Goal: Communication & Community: Answer question/provide support

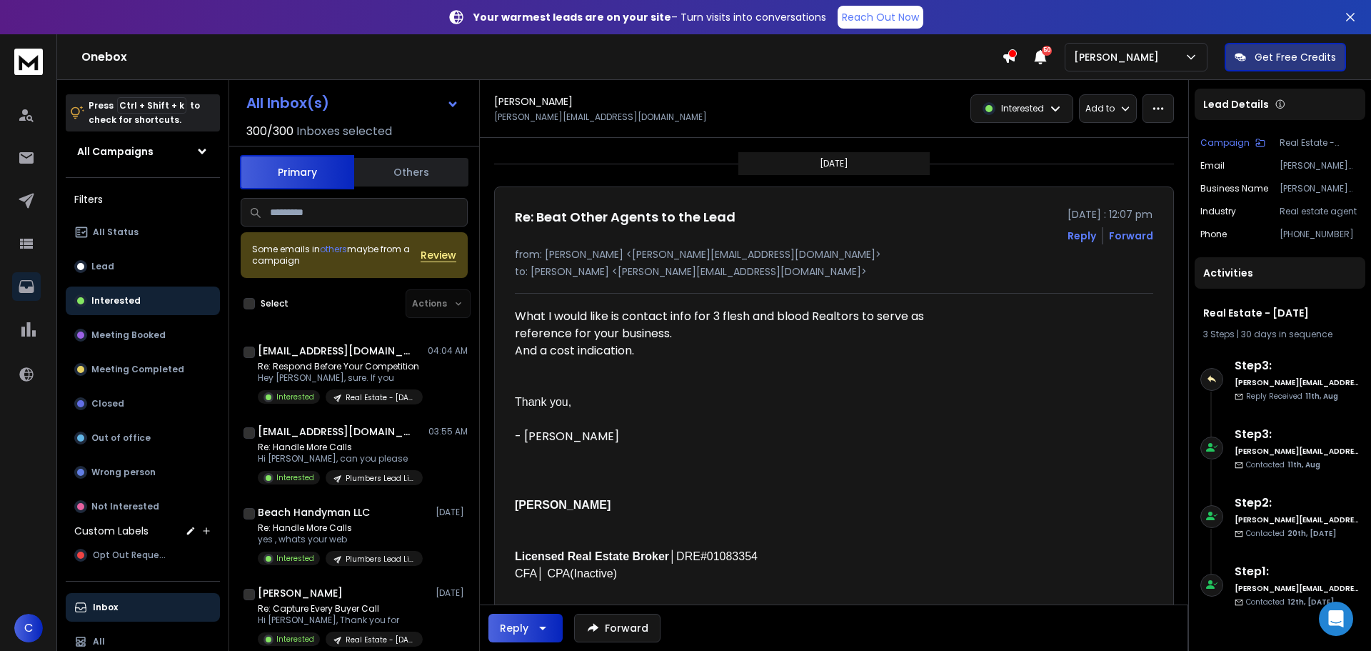
scroll to position [169, 0]
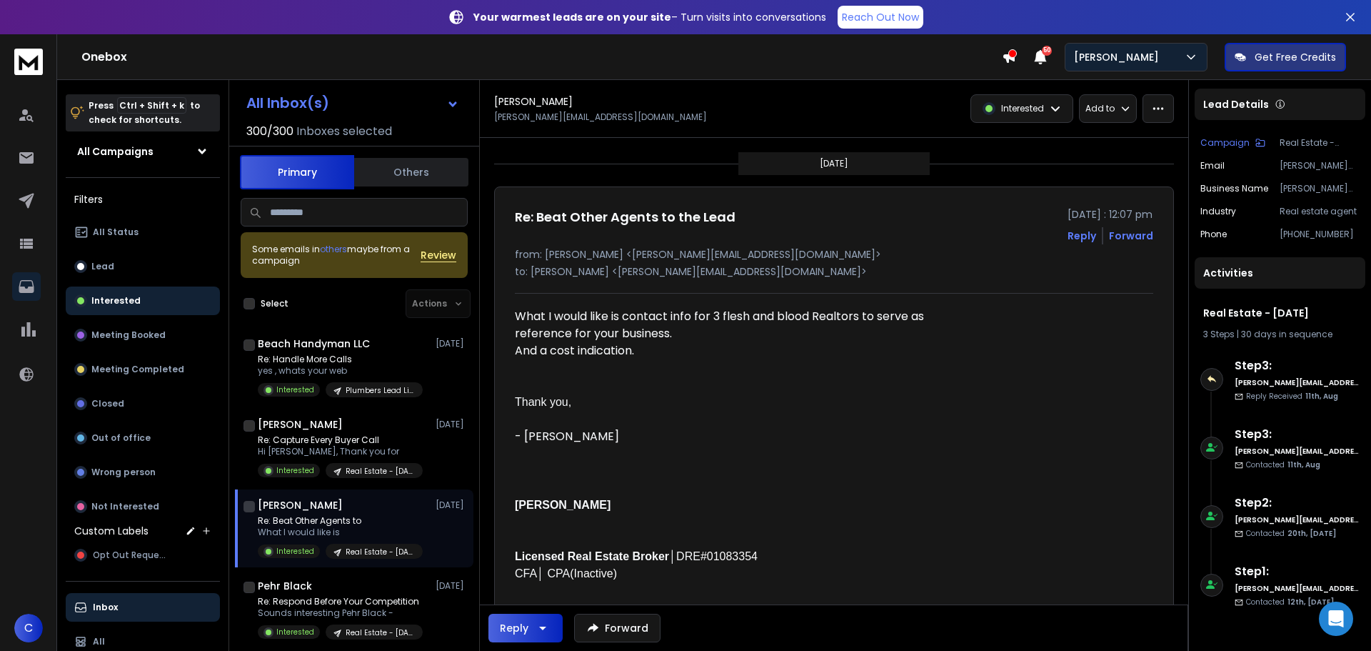
click at [1135, 53] on p "[PERSON_NAME]" at bounding box center [1119, 57] width 91 height 14
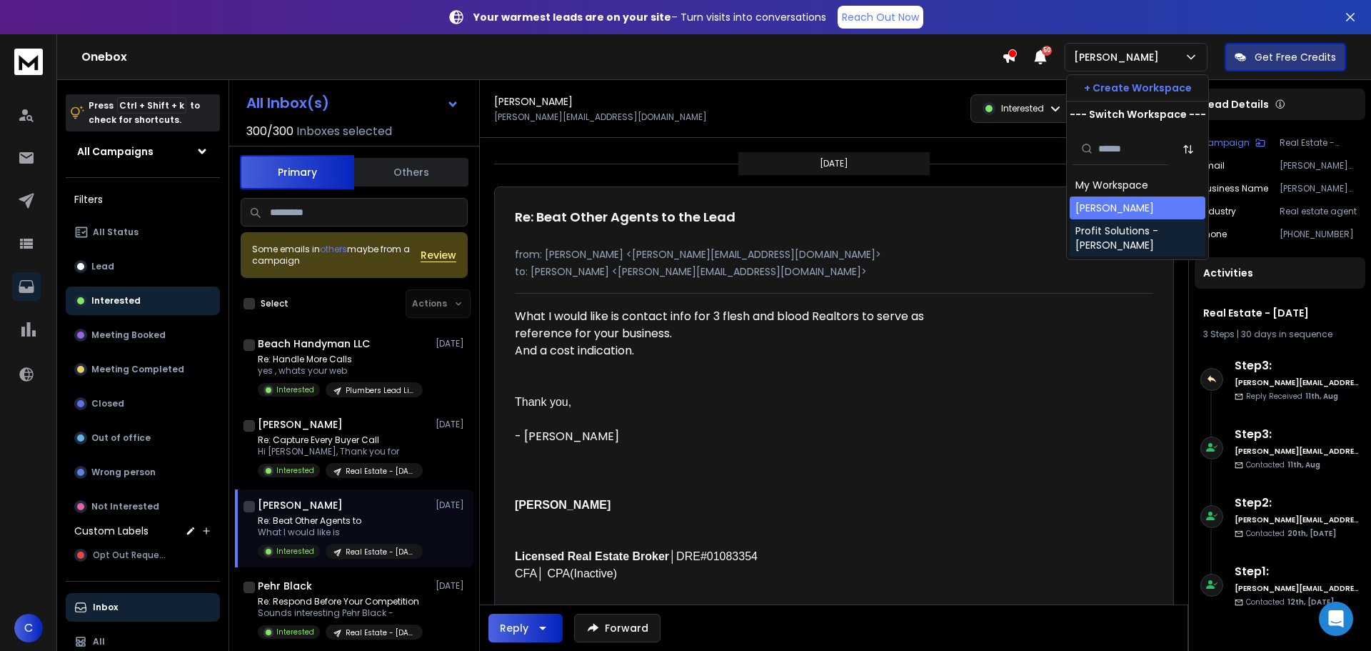
click at [1111, 228] on div "Profit Solutions - Bruce" at bounding box center [1138, 238] width 124 height 29
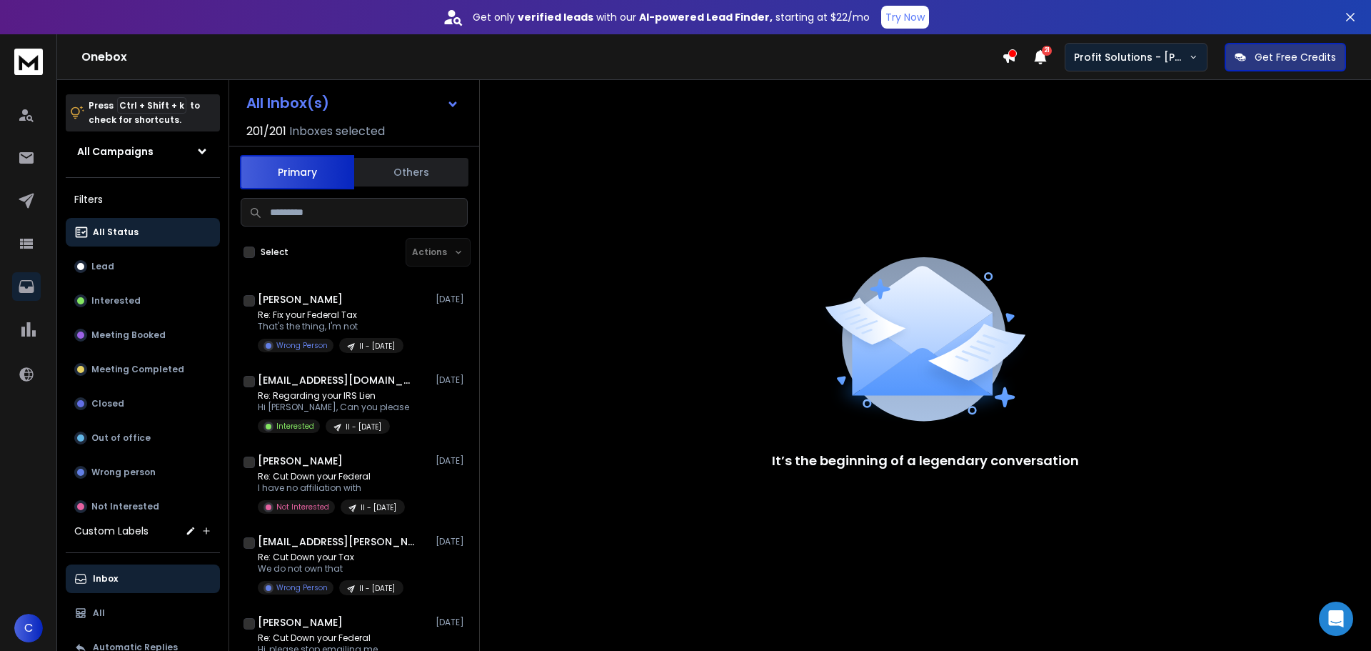
click at [1155, 54] on p "Profit Solutions - [PERSON_NAME]" at bounding box center [1131, 57] width 115 height 14
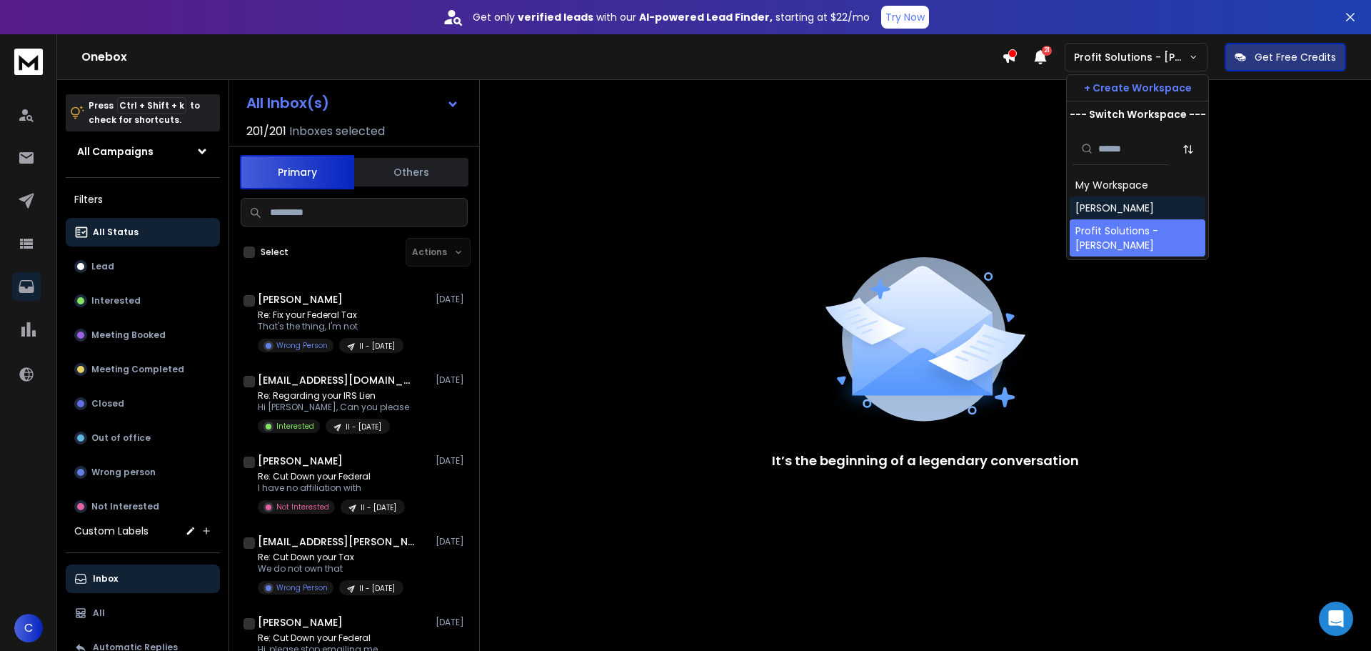
click at [1123, 206] on div "[PERSON_NAME]" at bounding box center [1115, 208] width 79 height 14
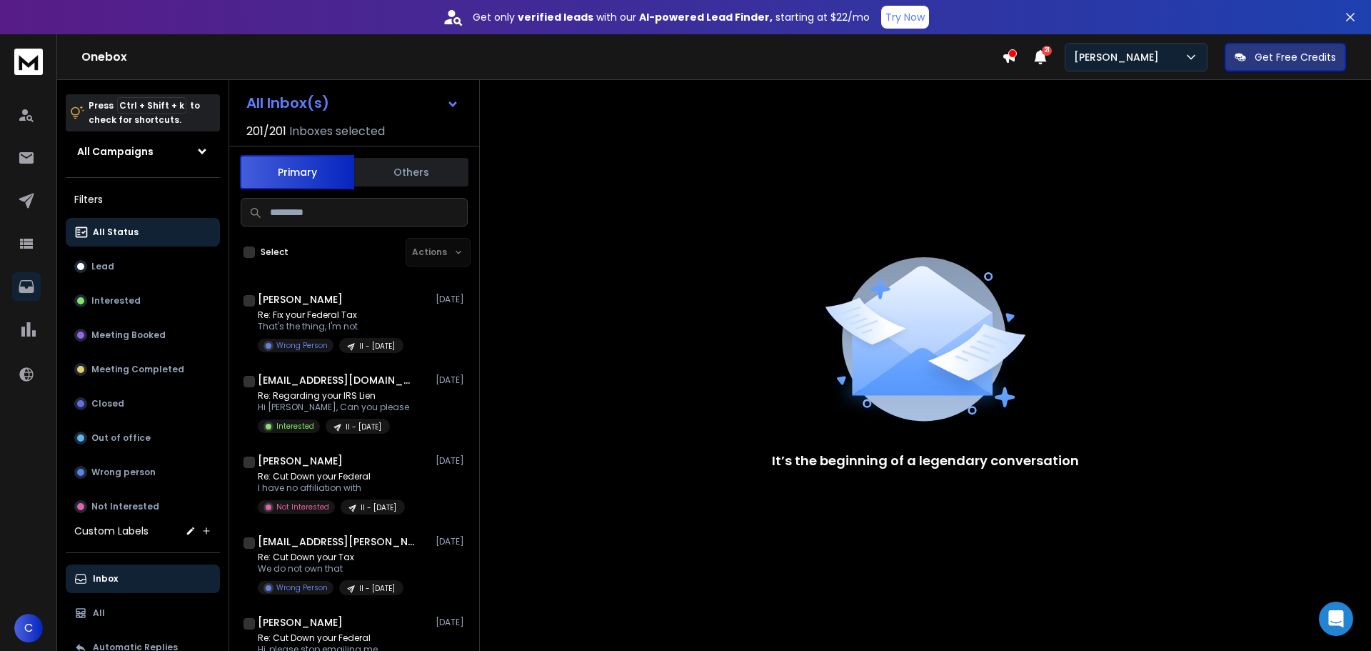
drag, startPoint x: 1156, startPoint y: 51, endPoint x: 1150, endPoint y: 59, distance: 9.6
click at [1156, 50] on div "[PERSON_NAME]" at bounding box center [1136, 57] width 124 height 14
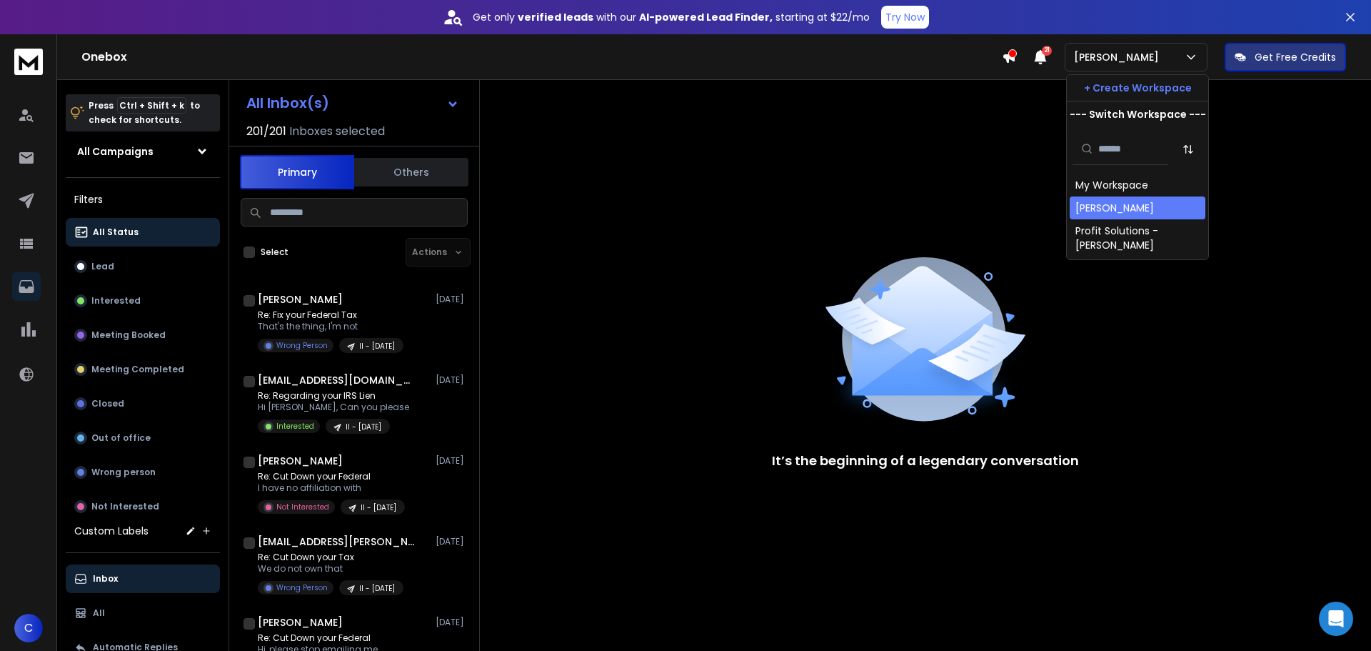
click at [1118, 206] on div "[PERSON_NAME]" at bounding box center [1115, 208] width 79 height 14
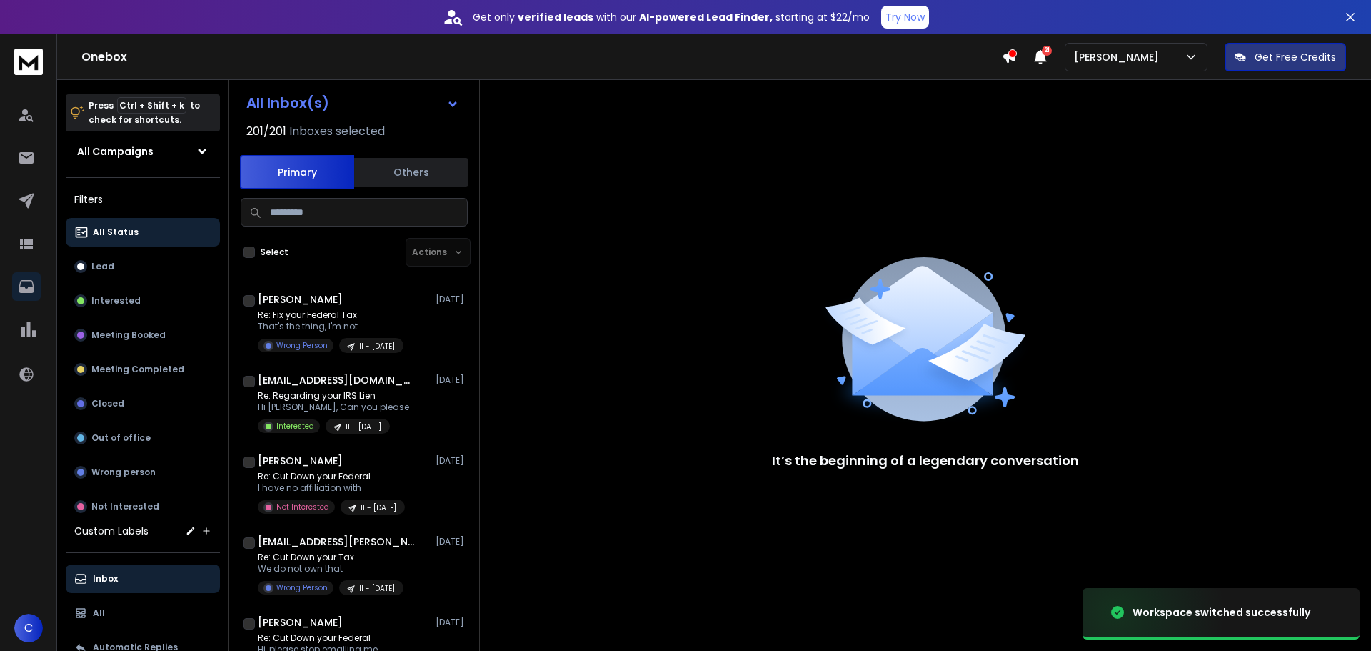
drag, startPoint x: 663, startPoint y: 230, endPoint x: 456, endPoint y: 145, distance: 223.2
click at [655, 226] on div "It’s the beginning of a legendary conversation" at bounding box center [925, 356] width 891 height 553
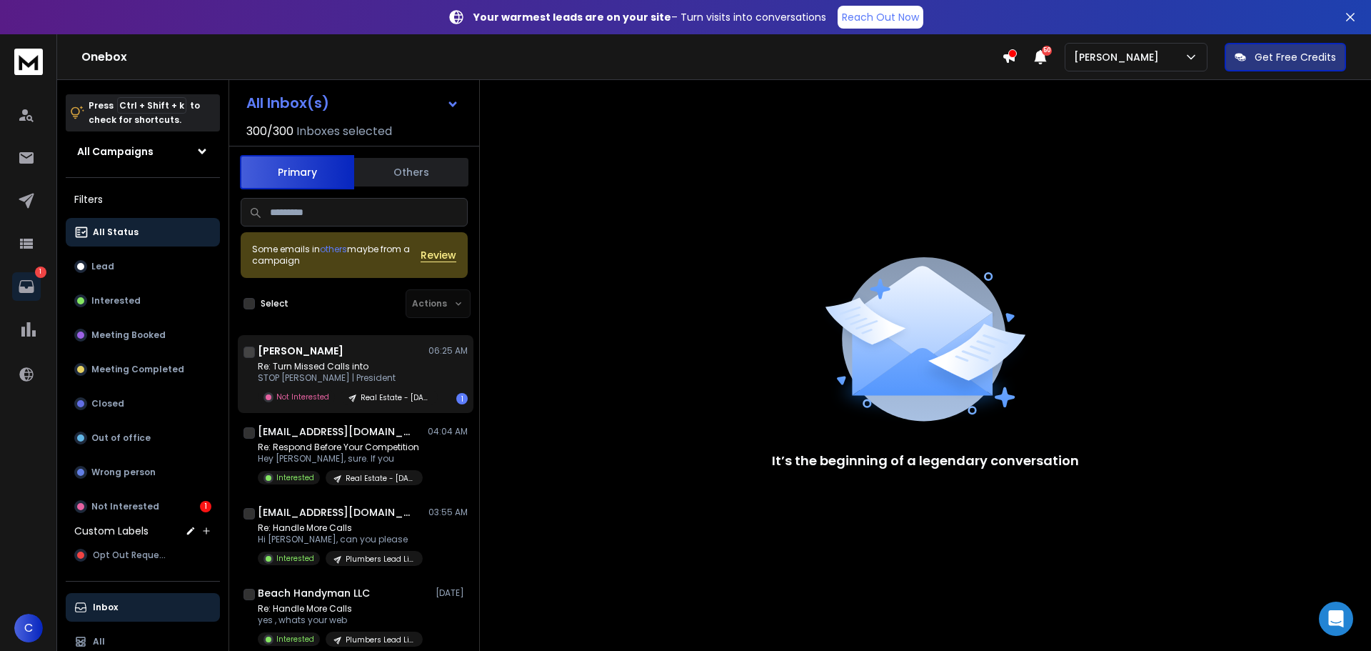
click at [379, 366] on p "Re: Turn Missed Calls into" at bounding box center [343, 366] width 171 height 11
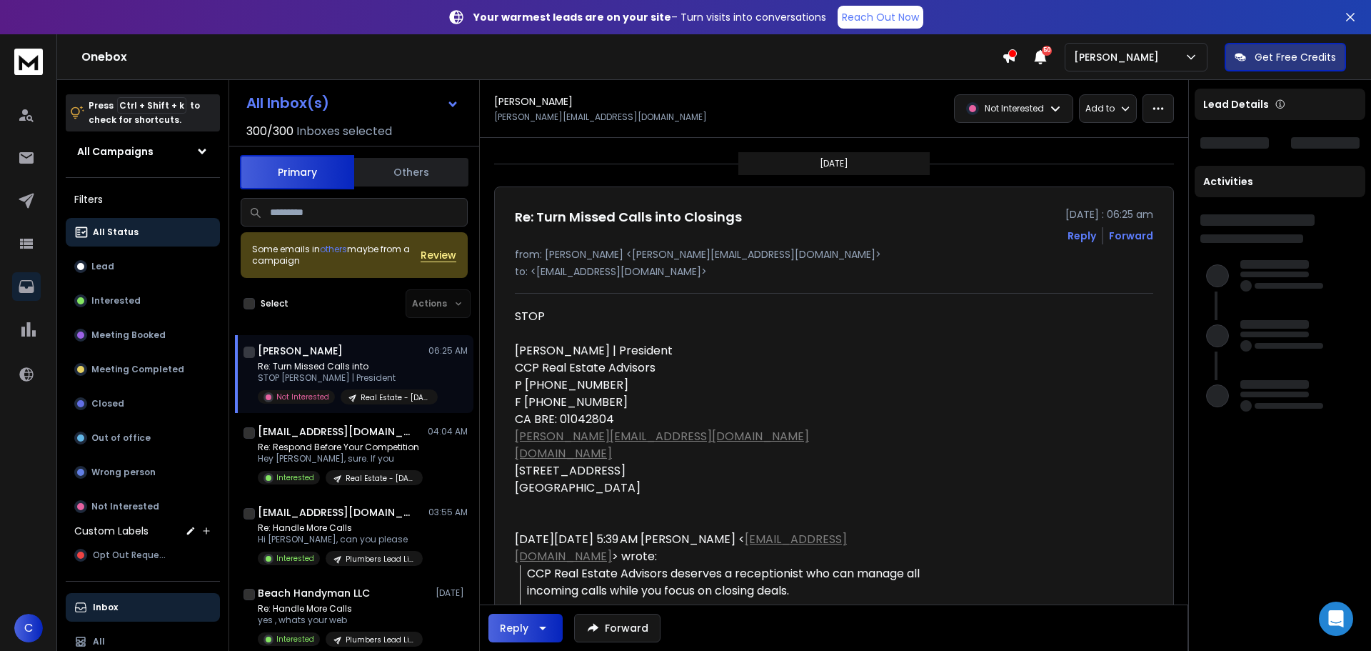
click at [1042, 109] on p "Not Interested" at bounding box center [1014, 108] width 59 height 11
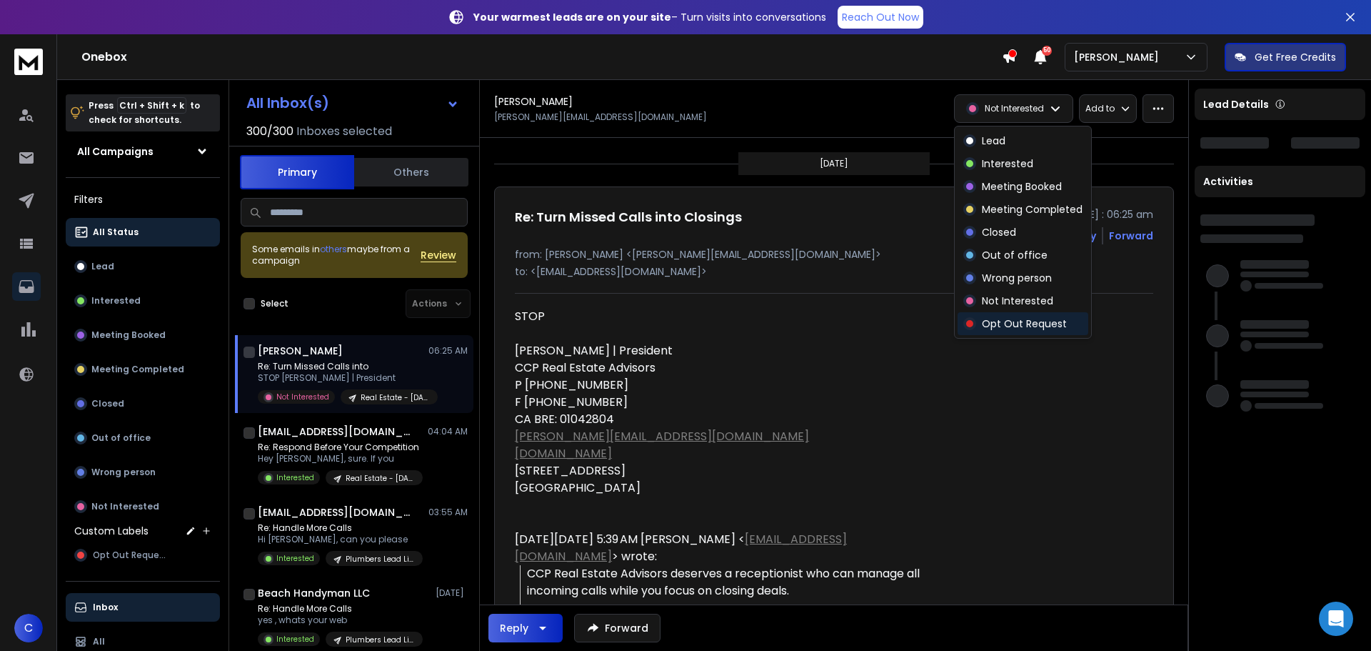
click at [1004, 316] on p "Opt Out Request" at bounding box center [1024, 323] width 85 height 14
